Goal: Task Accomplishment & Management: Use online tool/utility

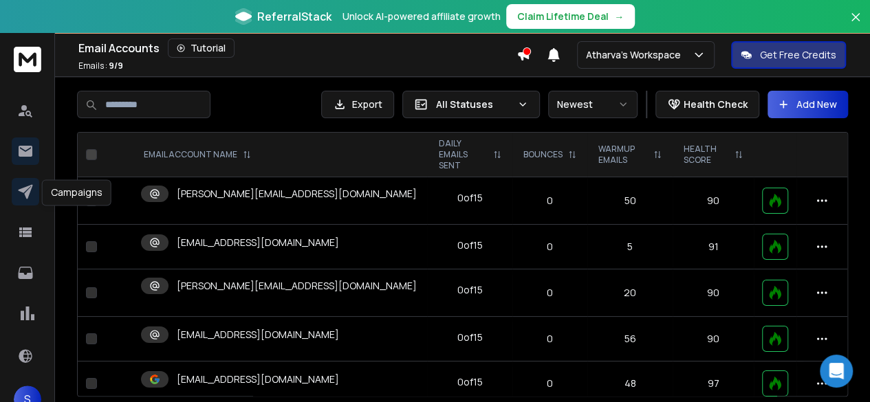
click at [18, 193] on icon at bounding box center [25, 192] width 17 height 17
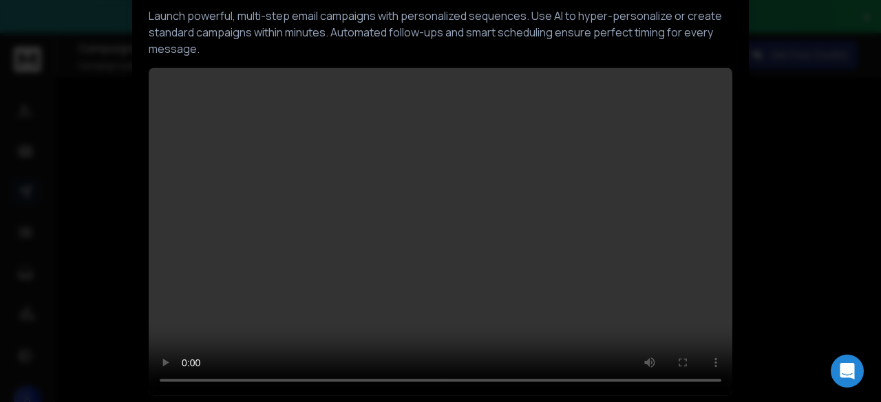
click at [710, 251] on video at bounding box center [440, 231] width 583 height 328
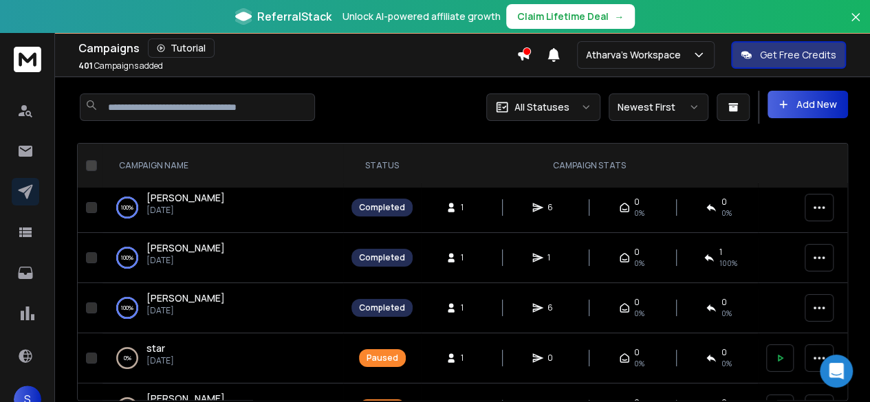
scroll to position [1, 0]
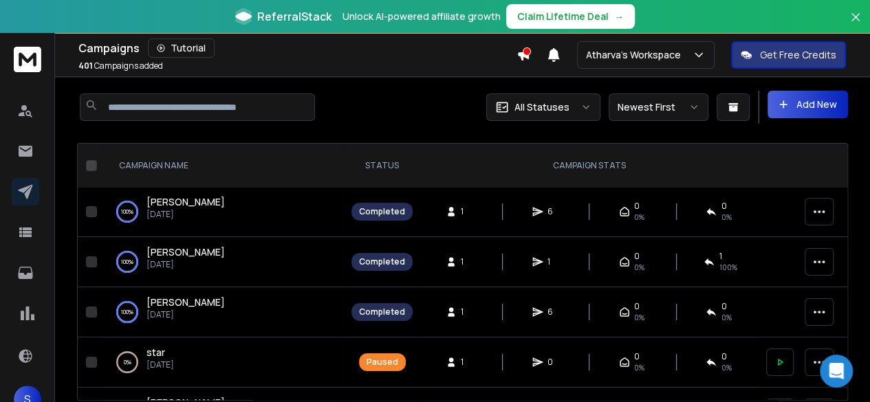
click at [794, 114] on button "Add New" at bounding box center [808, 105] width 80 height 28
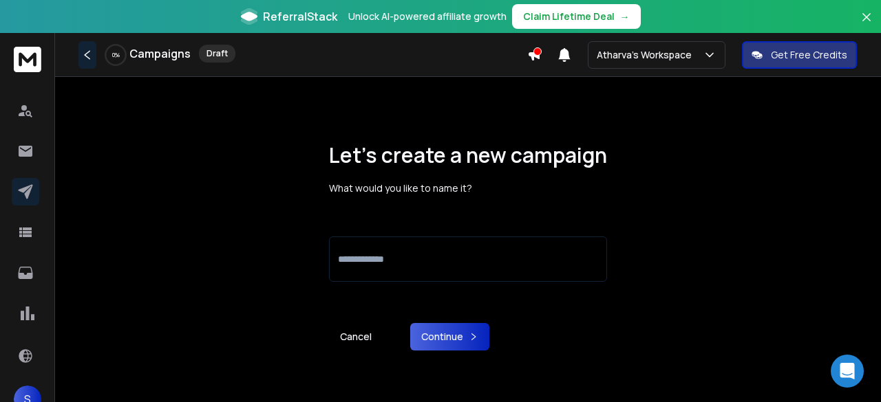
click at [85, 56] on icon at bounding box center [87, 55] width 12 height 12
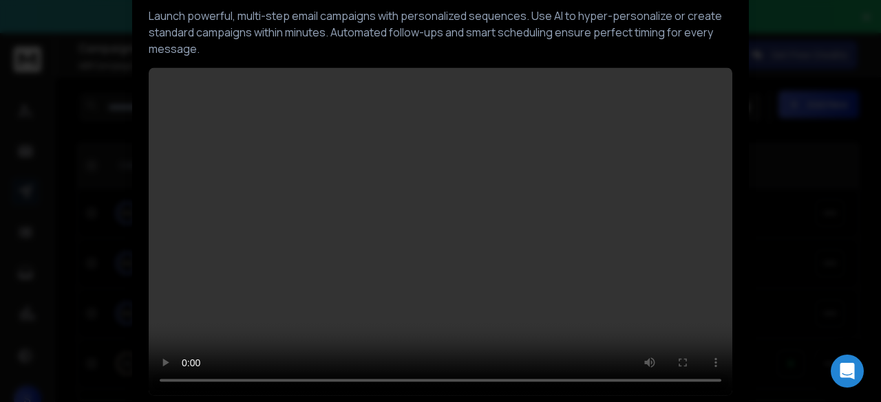
click at [73, 242] on div at bounding box center [440, 201] width 881 height 402
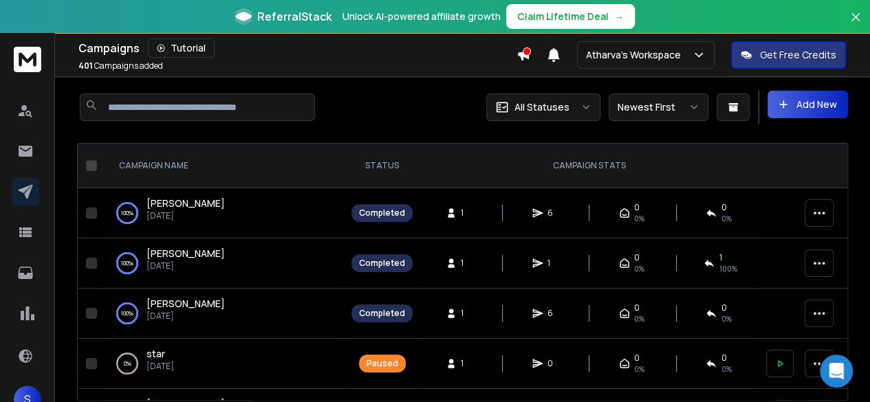
click at [832, 218] on td at bounding box center [802, 213] width 89 height 50
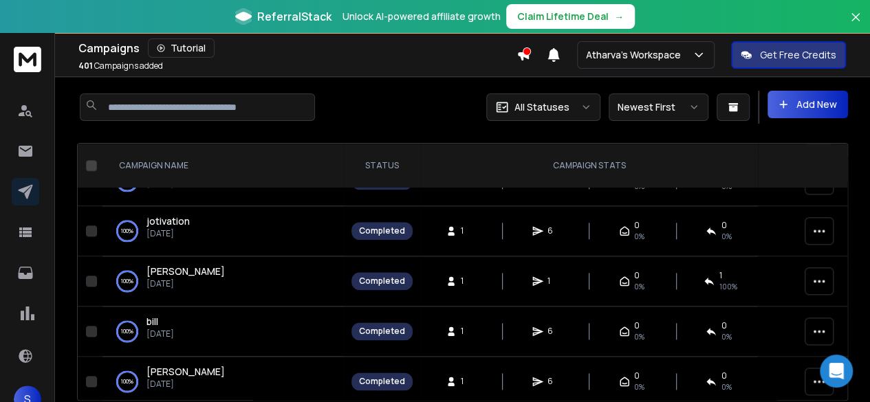
scroll to position [969, 0]
